Goal: Check status: Check status

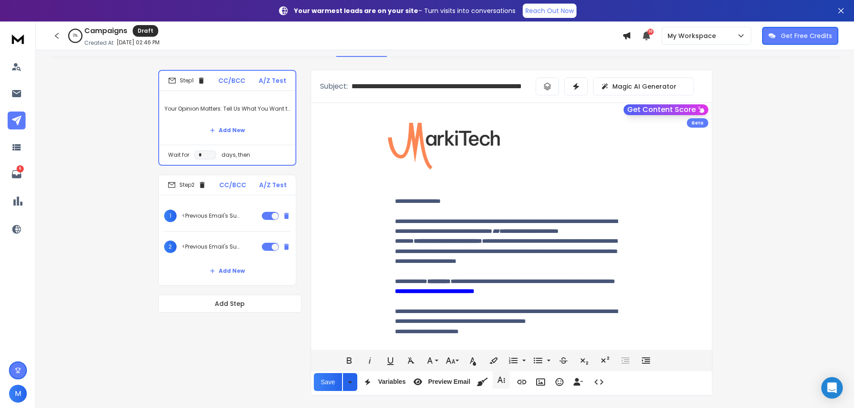
click at [265, 212] on button "button" at bounding box center [270, 216] width 17 height 8
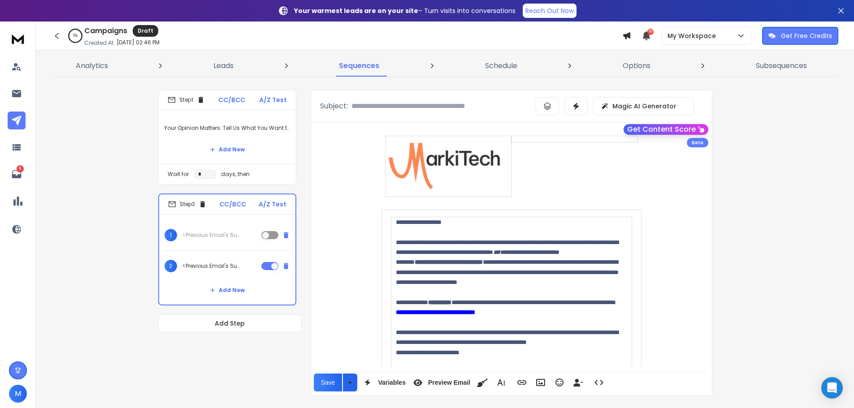
scroll to position [20, 0]
click at [267, 260] on div "2 <Previous Email's Subject>" at bounding box center [226, 266] width 125 height 30
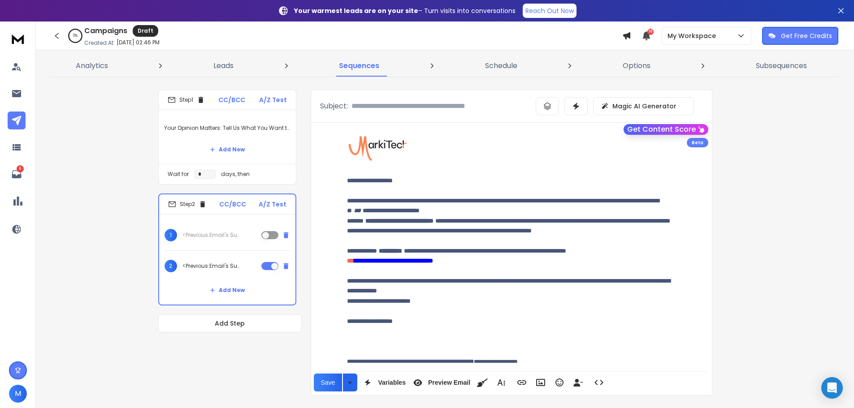
click at [268, 265] on button "button" at bounding box center [269, 266] width 17 height 8
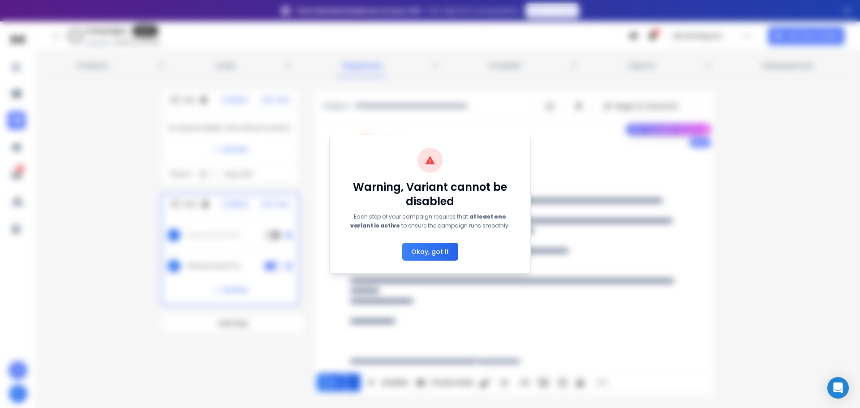
click at [438, 248] on button "Okay, got it" at bounding box center [430, 252] width 56 height 18
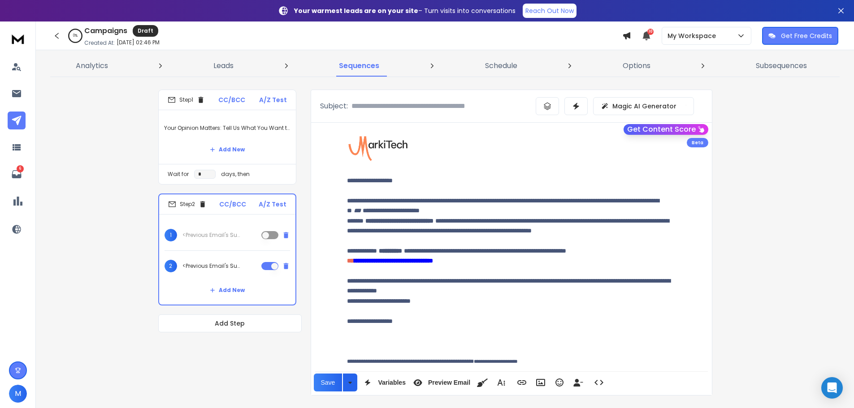
click at [188, 142] on div "Add New" at bounding box center [227, 150] width 126 height 18
type input "**********"
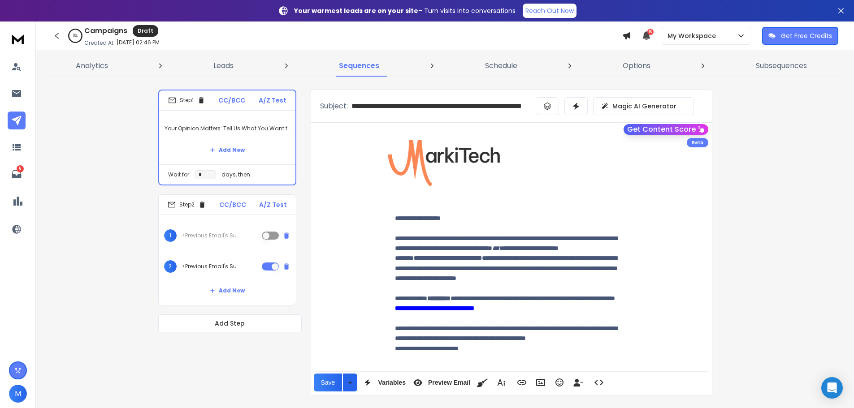
scroll to position [0, 0]
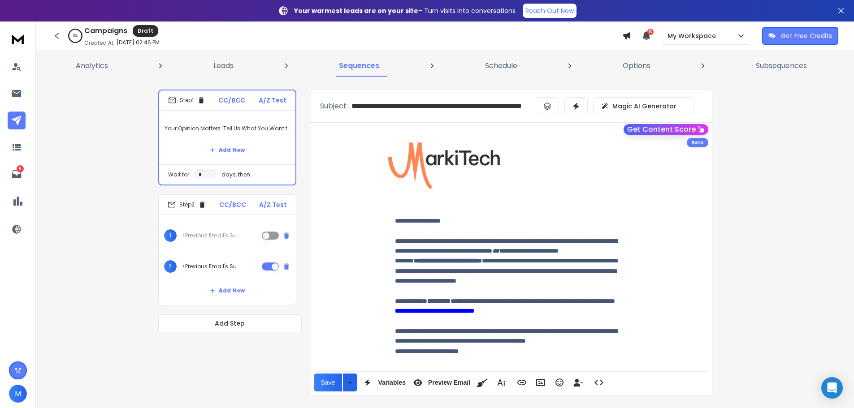
click at [271, 263] on button "button" at bounding box center [270, 267] width 17 height 8
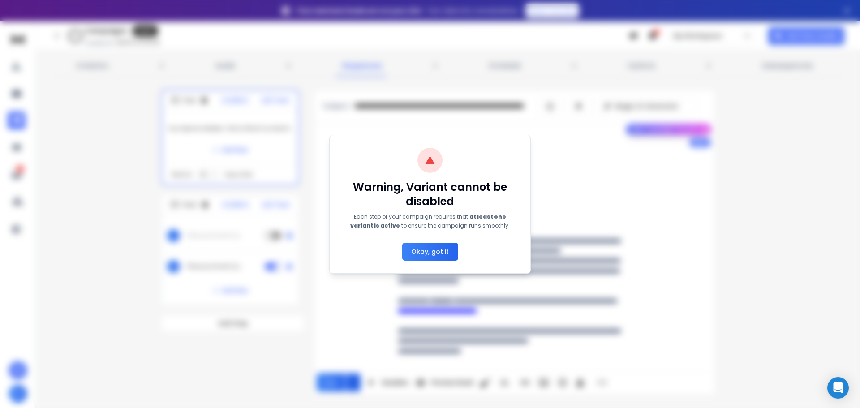
click at [442, 252] on button "Okay, got it" at bounding box center [430, 252] width 56 height 18
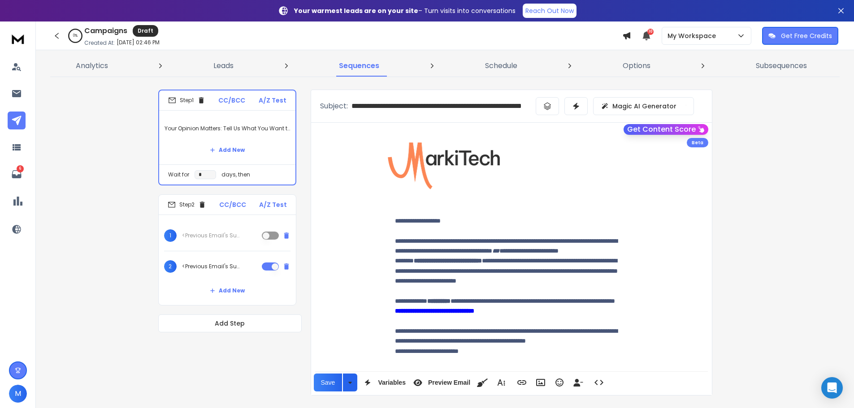
click at [206, 208] on icon at bounding box center [202, 205] width 8 height 8
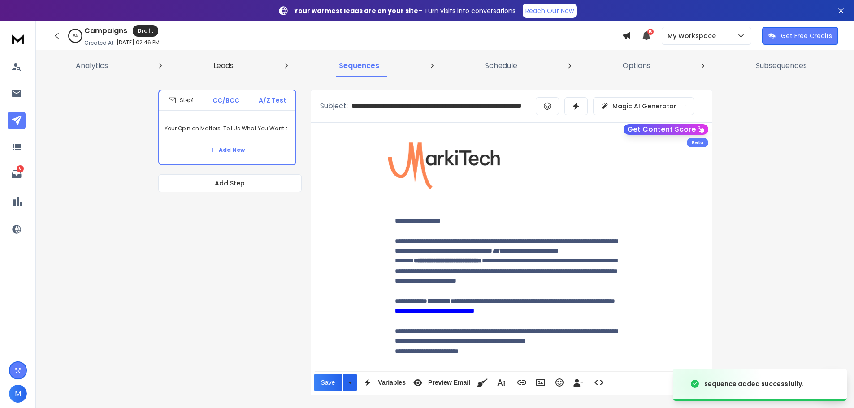
click at [219, 65] on p "Leads" at bounding box center [223, 65] width 20 height 11
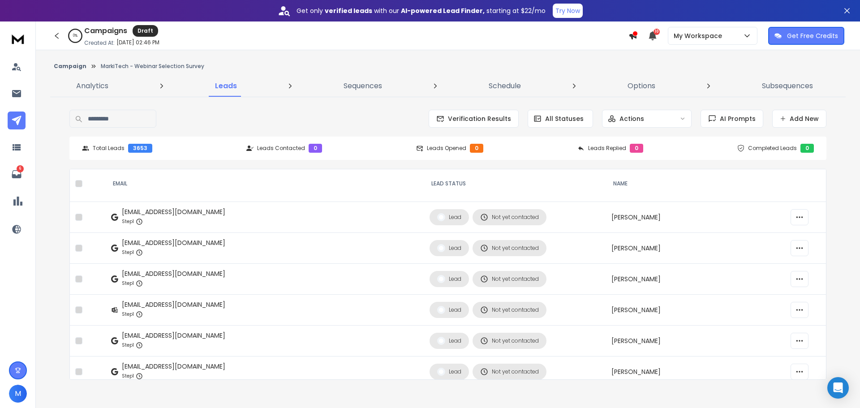
scroll to position [3814, 0]
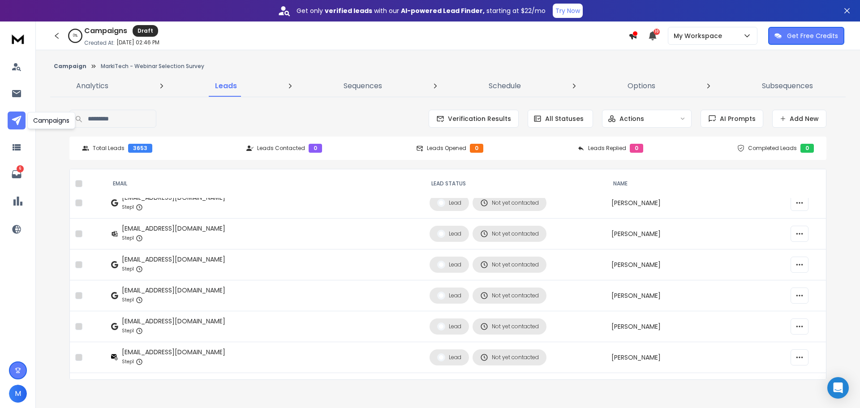
click at [22, 121] on link at bounding box center [17, 121] width 18 height 18
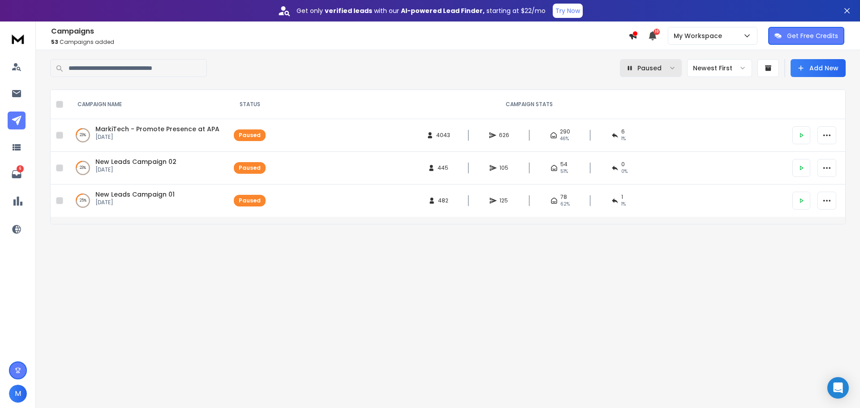
click at [653, 63] on button "Paused" at bounding box center [651, 68] width 62 height 18
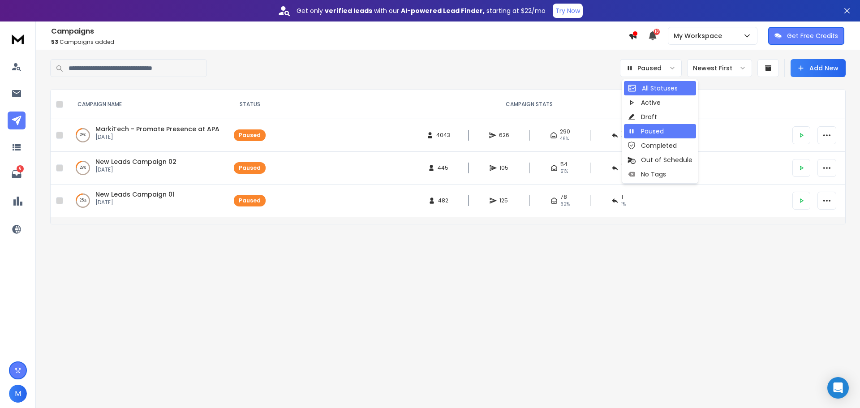
click at [656, 91] on div "All Statuses" at bounding box center [653, 88] width 50 height 9
